Goal: Communication & Community: Answer question/provide support

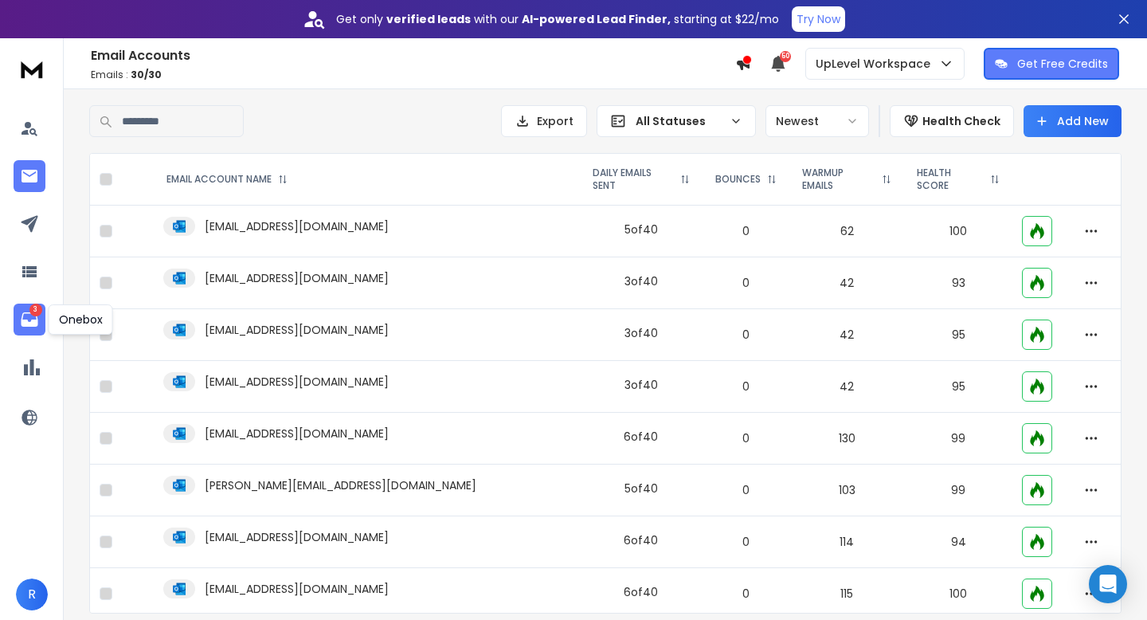
click at [25, 316] on icon at bounding box center [29, 319] width 19 height 19
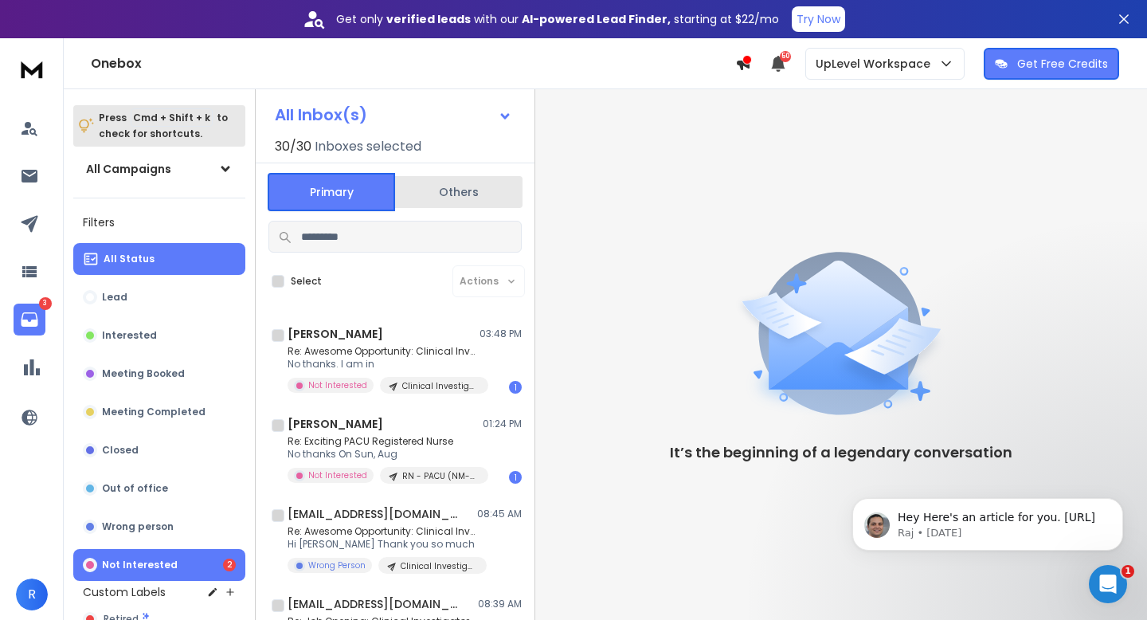
click at [162, 570] on p "Not Interested" at bounding box center [140, 564] width 76 height 13
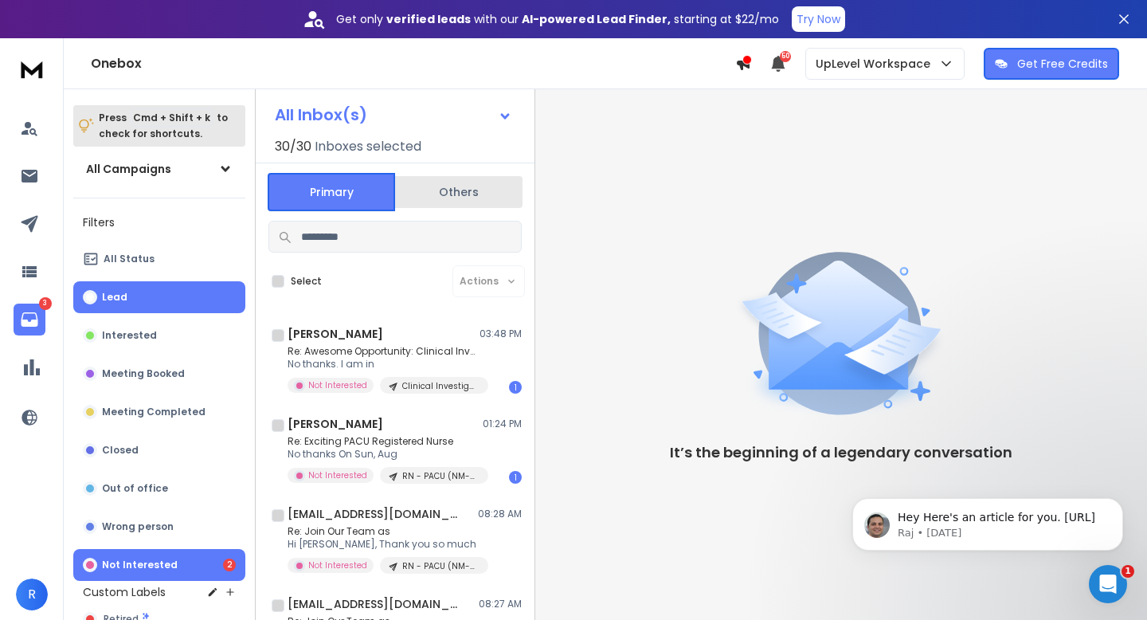
click at [159, 299] on button "Lead" at bounding box center [159, 297] width 172 height 32
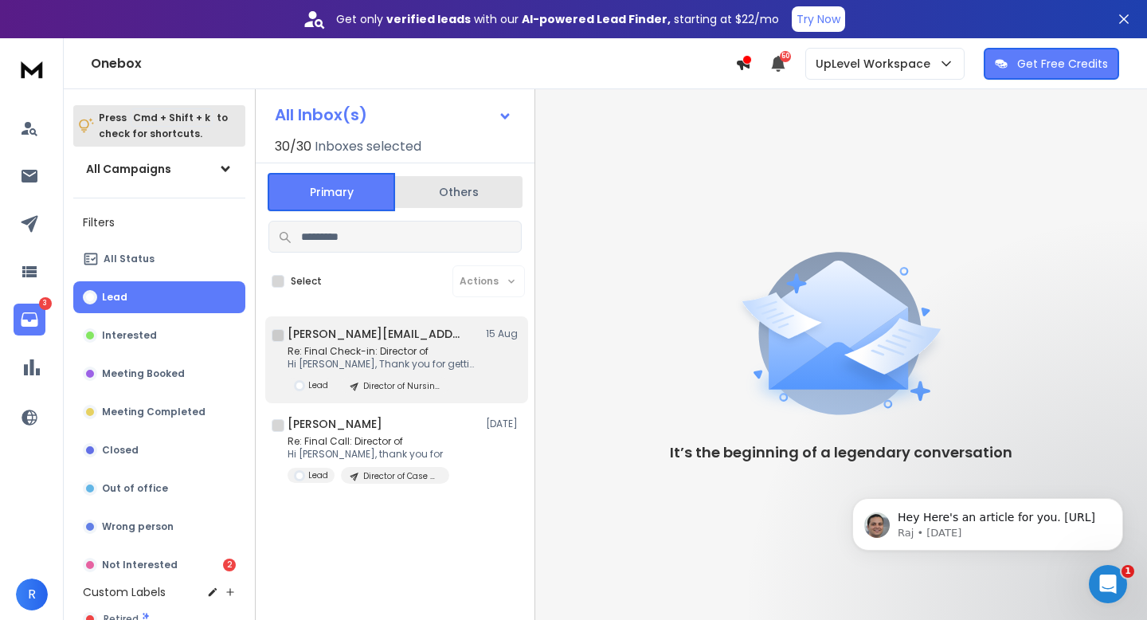
click at [405, 338] on h1 "[PERSON_NAME][EMAIL_ADDRESS][PERSON_NAME][DOMAIN_NAME]" at bounding box center [374, 334] width 175 height 16
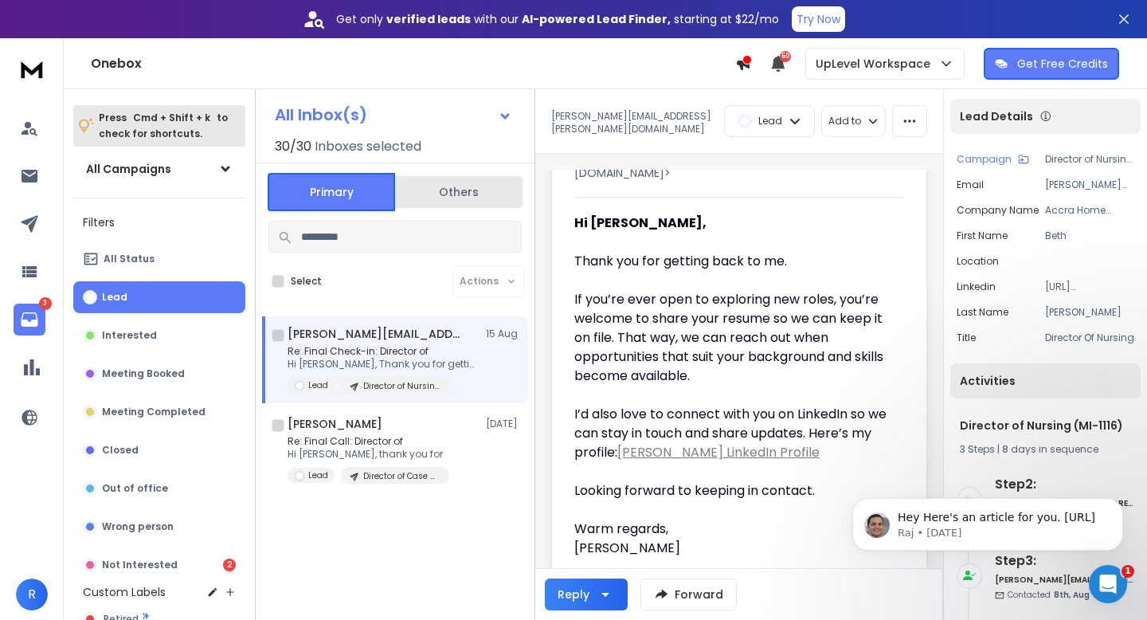
scroll to position [158, 0]
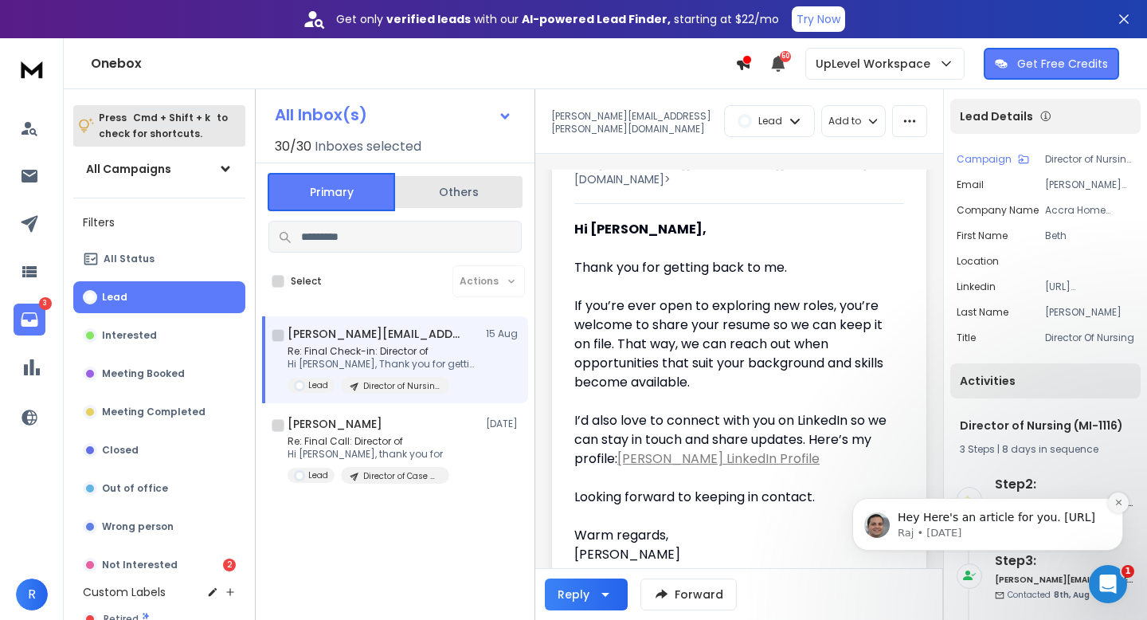
click at [1119, 503] on icon "Dismiss notification" at bounding box center [1118, 502] width 6 height 6
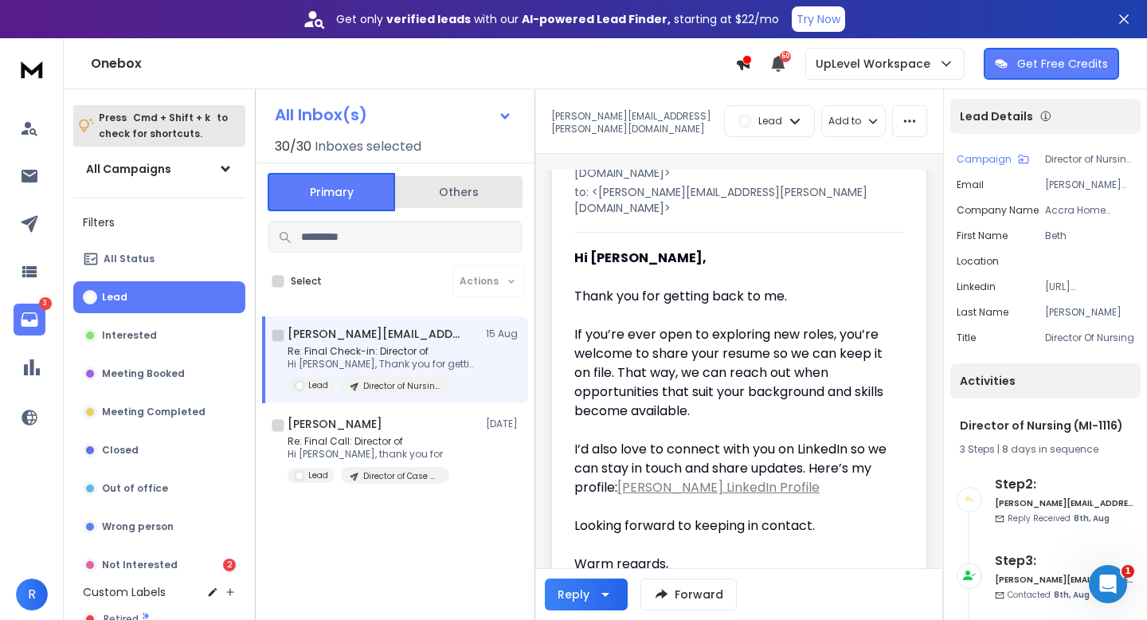
scroll to position [162, 0]
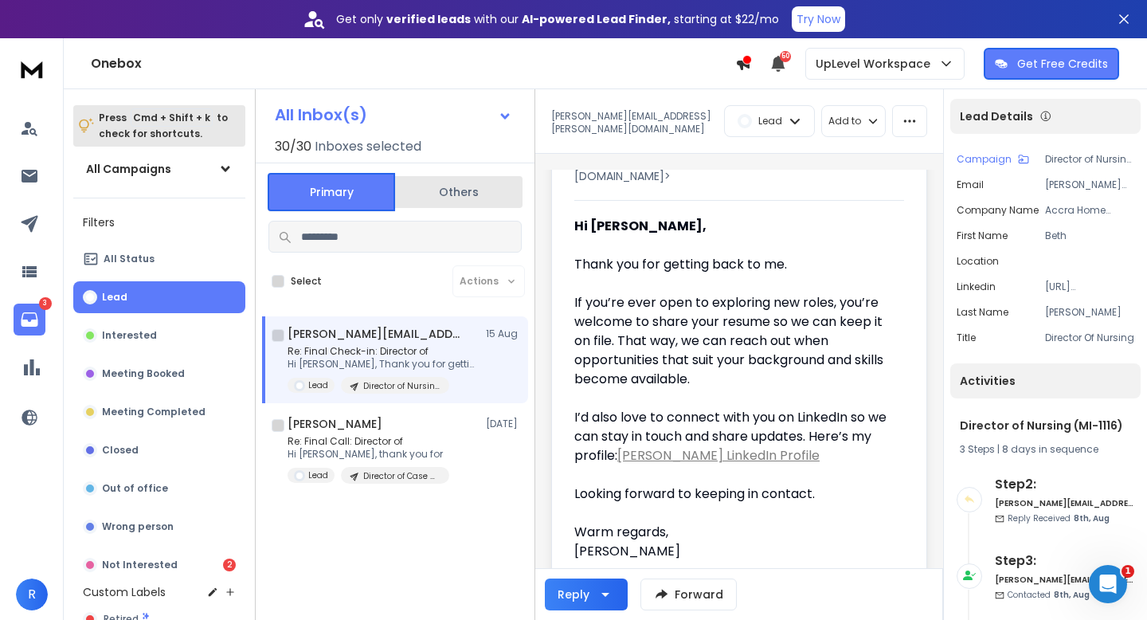
click at [604, 592] on icon "button" at bounding box center [605, 594] width 8 height 4
click at [569, 592] on div "Reply" at bounding box center [573, 594] width 32 height 16
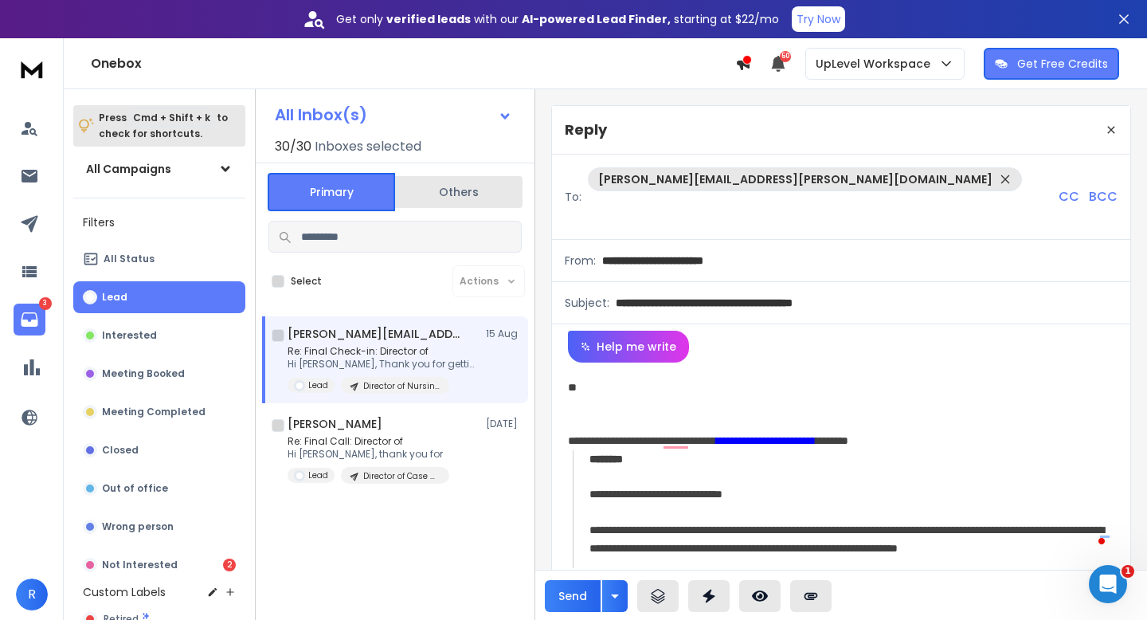
scroll to position [0, 0]
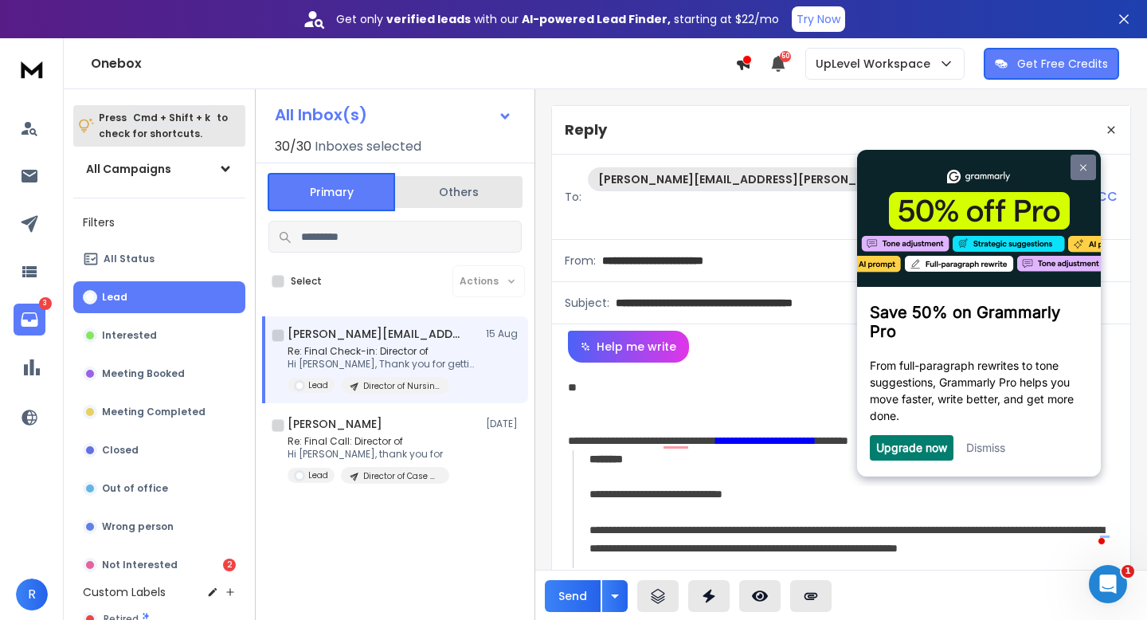
click at [1085, 164] on img at bounding box center [1083, 167] width 6 height 7
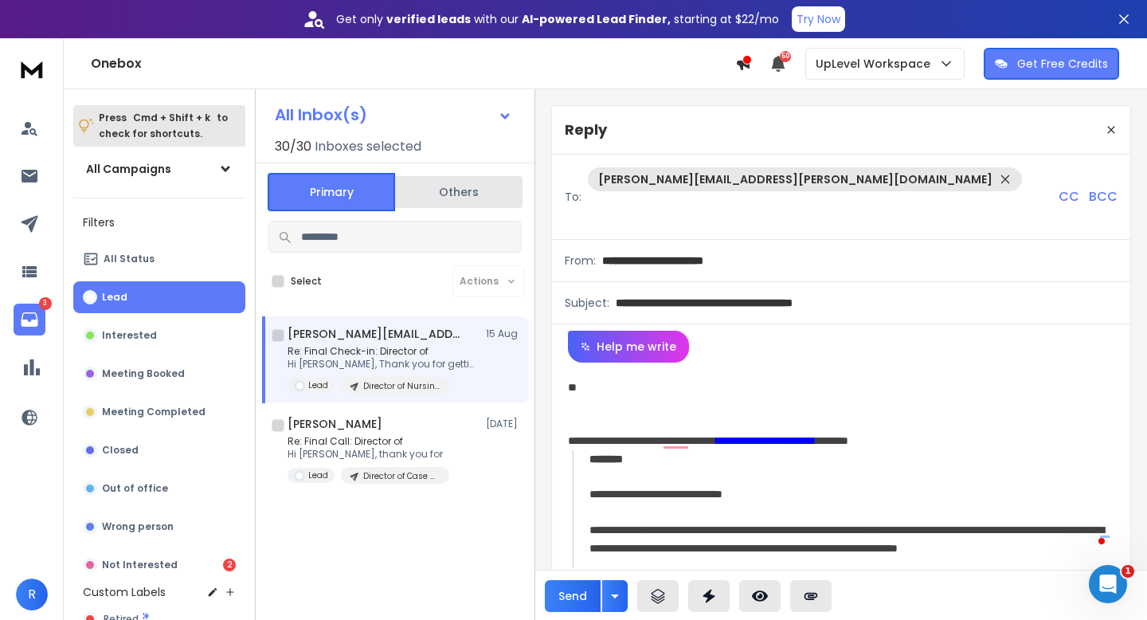
click at [611, 599] on icon "button" at bounding box center [614, 595] width 19 height 19
click at [597, 548] on p "Send Later" at bounding box center [598, 555] width 59 height 16
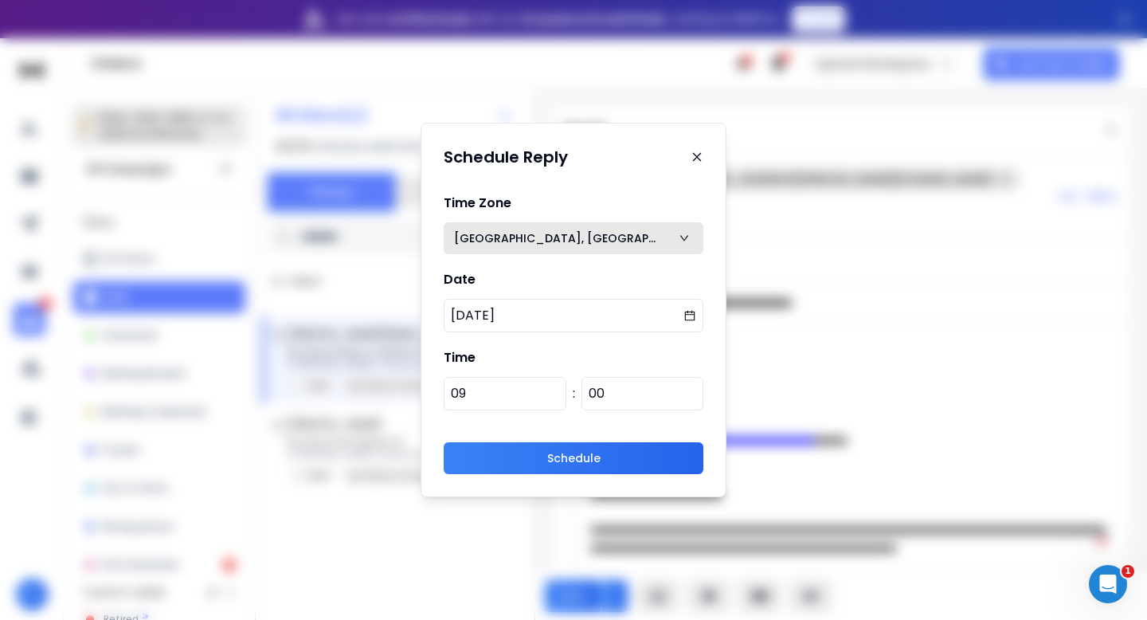
click at [660, 237] on div "[GEOGRAPHIC_DATA], [GEOGRAPHIC_DATA] (UTC-11:00)" at bounding box center [561, 238] width 215 height 16
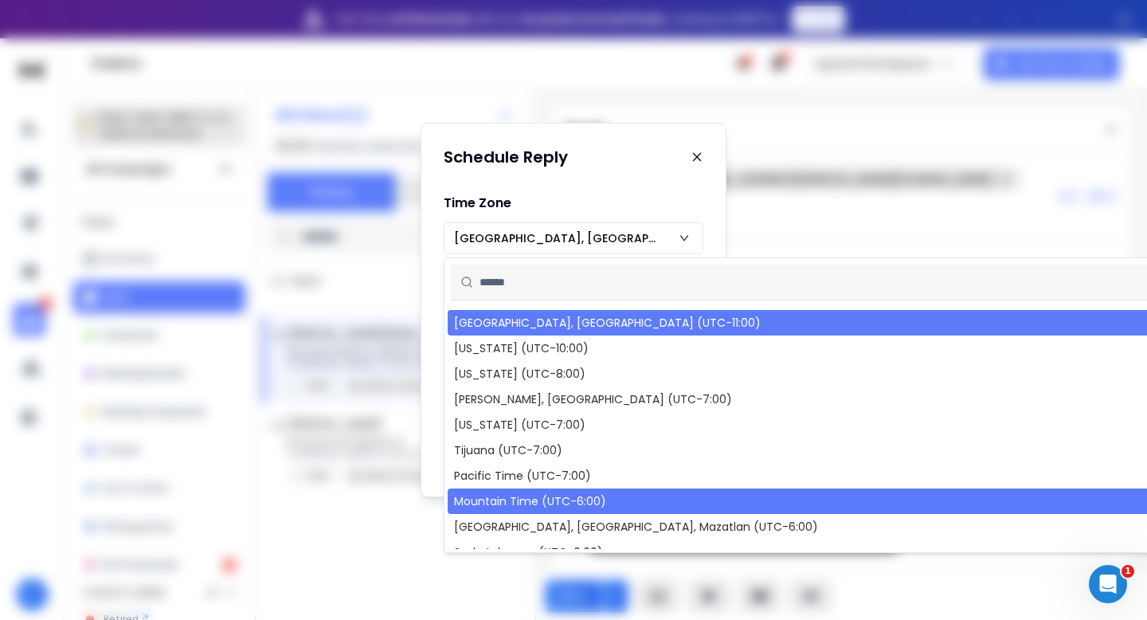
click at [566, 507] on div "Mountain Time (UTC-6:00)" at bounding box center [530, 501] width 152 height 16
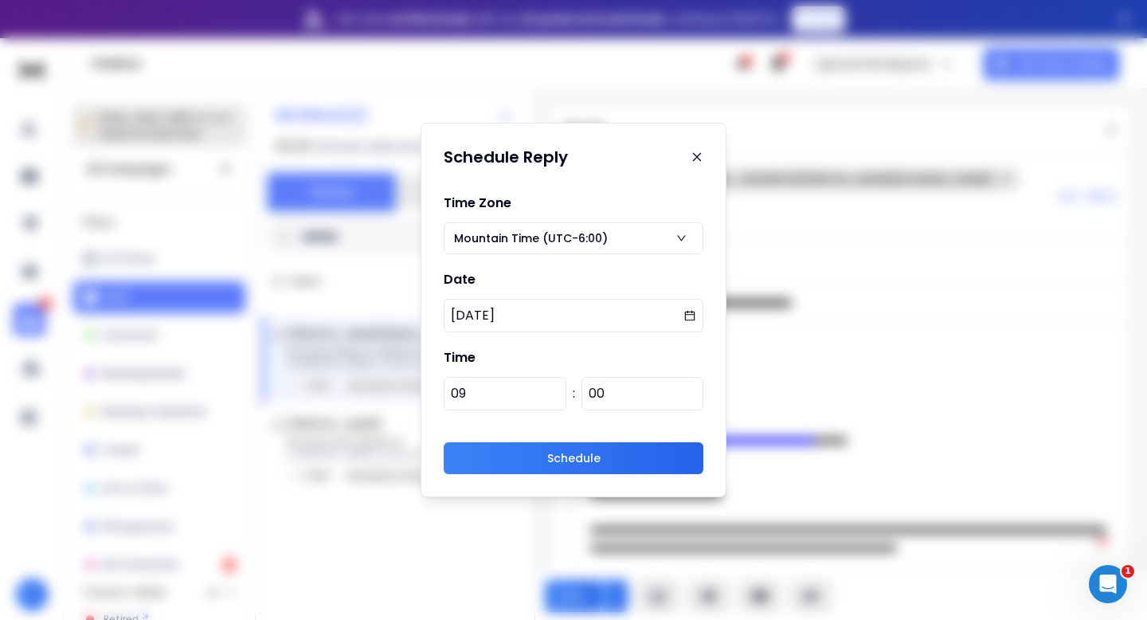
click at [510, 396] on div "09" at bounding box center [505, 393] width 123 height 33
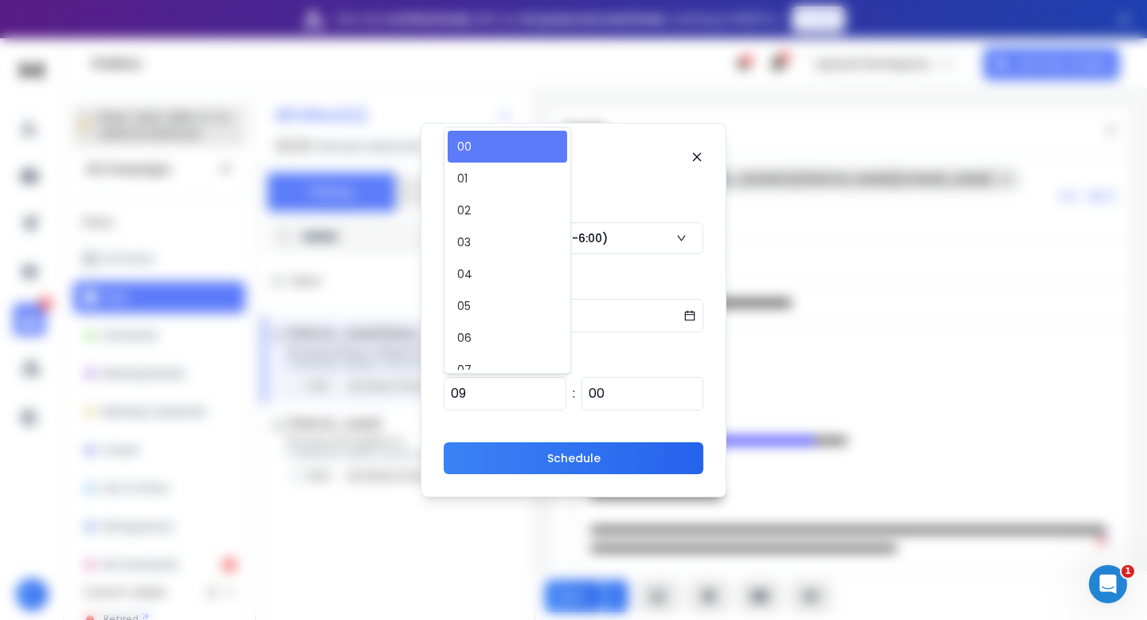
click at [619, 350] on h1 "Time" at bounding box center [574, 357] width 260 height 19
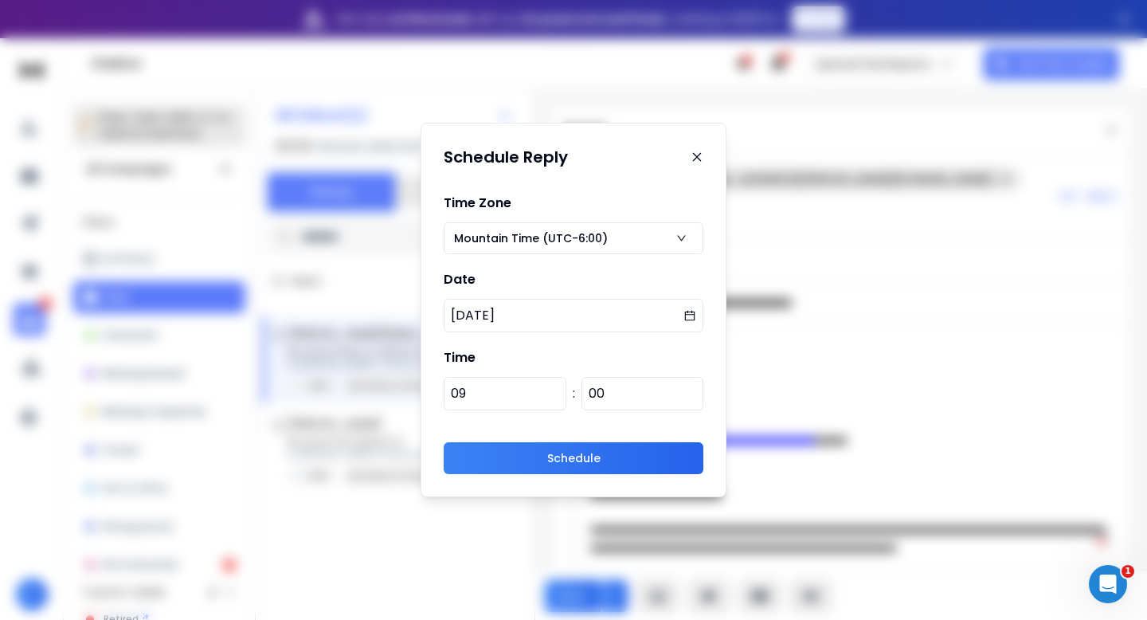
click at [701, 162] on icon at bounding box center [696, 157] width 13 height 13
